Goal: Task Accomplishment & Management: Use online tool/utility

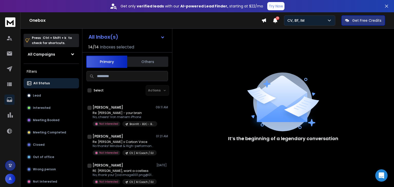
click at [301, 23] on button "CV, BF, IM" at bounding box center [309, 20] width 51 height 10
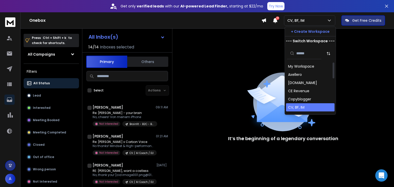
click at [295, 109] on div "CV, BF, IM" at bounding box center [296, 107] width 16 height 5
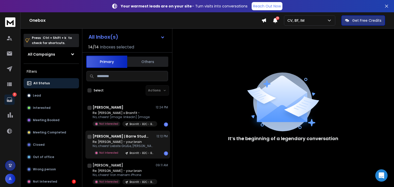
click at [135, 145] on p "No, cheers! Liebste Grüße, [PERSON_NAME]" at bounding box center [124, 146] width 62 height 4
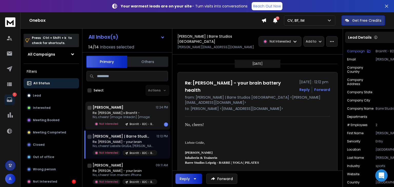
click at [140, 108] on div "[PERSON_NAME] 12:24 PM" at bounding box center [130, 107] width 75 height 5
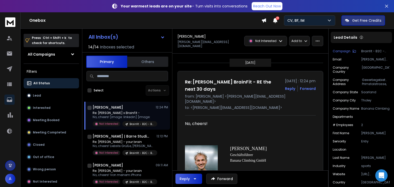
click at [306, 21] on p "CV, BF, IM" at bounding box center [296, 20] width 19 height 5
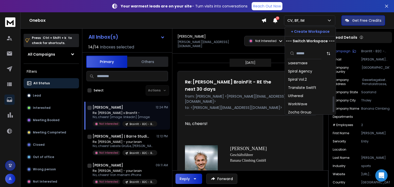
scroll to position [113, 0]
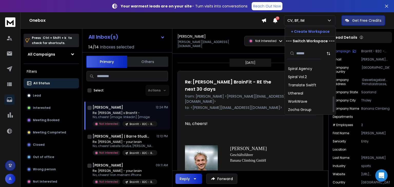
drag, startPoint x: 334, startPoint y: 65, endPoint x: 332, endPoint y: 100, distance: 34.9
click at [332, 100] on div at bounding box center [333, 104] width 2 height 16
click at [308, 100] on div "WorkWave" at bounding box center [310, 101] width 49 height 8
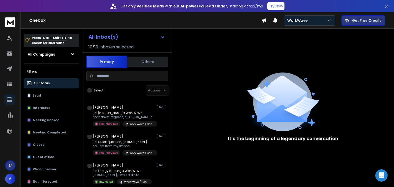
click at [300, 24] on button "WorkWave" at bounding box center [309, 20] width 51 height 10
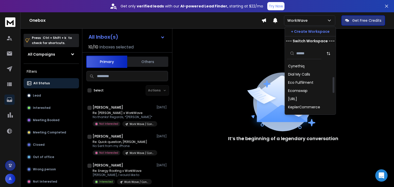
scroll to position [54, 0]
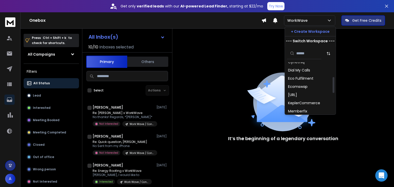
drag, startPoint x: 333, startPoint y: 71, endPoint x: 334, endPoint y: 87, distance: 16.7
click at [334, 87] on div at bounding box center [333, 85] width 2 height 16
click at [315, 79] on div "Eco Fulfilment" at bounding box center [310, 78] width 49 height 8
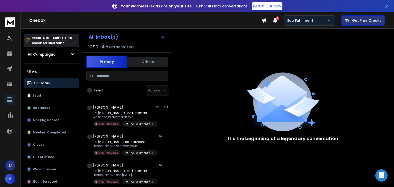
click at [302, 22] on p "Eco Fulfilment" at bounding box center [301, 20] width 28 height 5
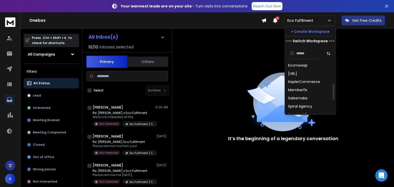
scroll to position [78, 0]
drag, startPoint x: 334, startPoint y: 75, endPoint x: 334, endPoint y: 99, distance: 24.4
click at [334, 99] on div at bounding box center [333, 95] width 2 height 16
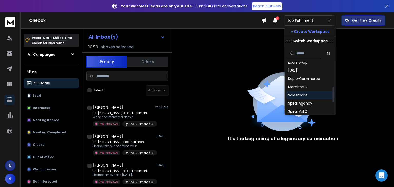
click at [316, 94] on div "Salesmake" at bounding box center [310, 95] width 49 height 8
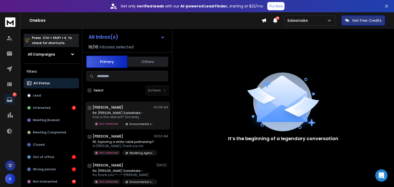
click at [125, 103] on div "[PERSON_NAME] 04:08 AM Re: [PERSON_NAME] SalesMake - How is this relevant? Sinc…" at bounding box center [127, 116] width 85 height 28
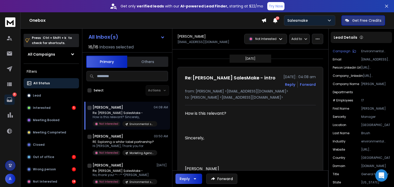
click at [296, 21] on p "Salesmake" at bounding box center [298, 20] width 23 height 5
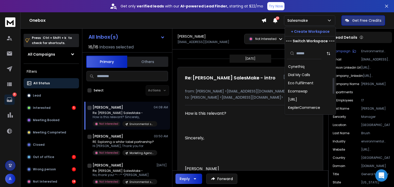
scroll to position [52, 0]
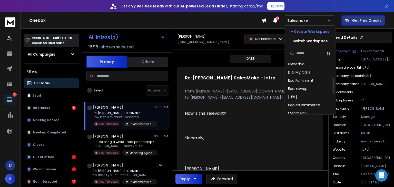
drag, startPoint x: 333, startPoint y: 74, endPoint x: 333, endPoint y: 90, distance: 15.9
click at [333, 90] on div at bounding box center [333, 86] width 2 height 16
click at [308, 82] on div "Eco Fulfilment" at bounding box center [300, 80] width 25 height 5
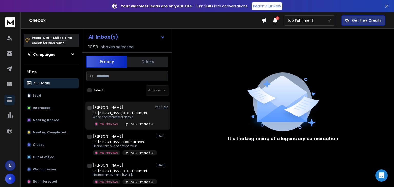
click at [124, 107] on div "Tosha Lackey 12:30 AM" at bounding box center [130, 107] width 75 height 5
